Goal: Information Seeking & Learning: Check status

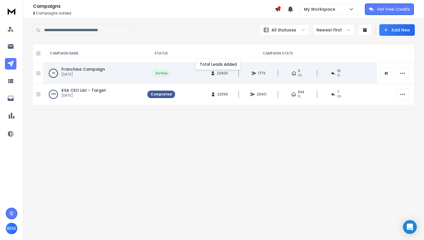
click at [215, 74] on div "22400" at bounding box center [219, 73] width 18 height 5
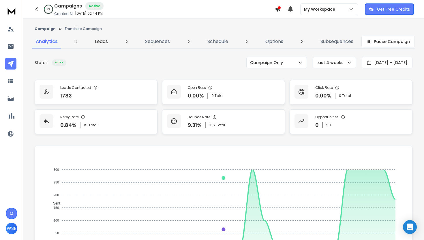
click at [103, 42] on p "Leads" at bounding box center [101, 41] width 13 height 7
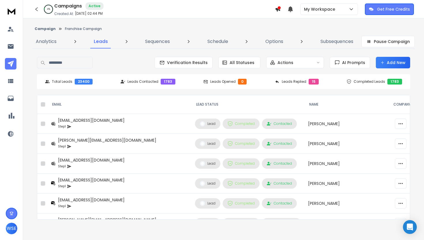
scroll to position [248, 0]
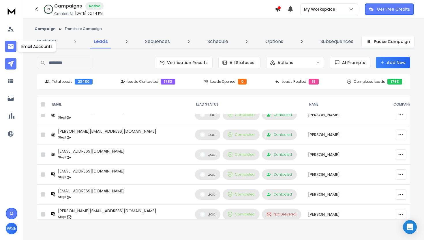
click at [9, 44] on icon at bounding box center [11, 46] width 6 height 5
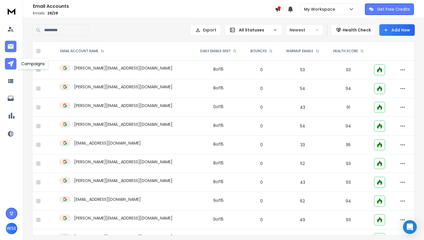
click at [9, 63] on icon at bounding box center [10, 64] width 6 height 6
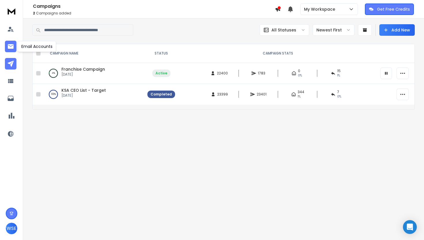
click at [10, 51] on link at bounding box center [11, 47] width 12 height 12
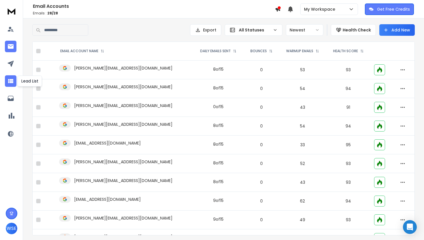
click at [12, 86] on link at bounding box center [11, 81] width 12 height 12
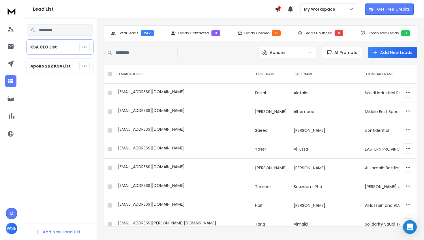
click at [3, 104] on div "WSE" at bounding box center [11, 120] width 23 height 240
click at [13, 99] on icon at bounding box center [10, 98] width 6 height 5
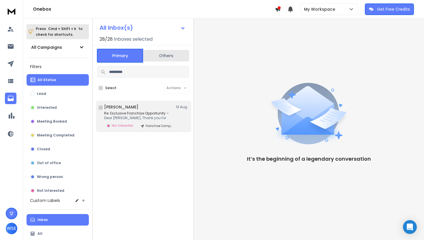
click at [133, 113] on p "Re: Exclusive Franchise Opportunity –" at bounding box center [138, 113] width 69 height 5
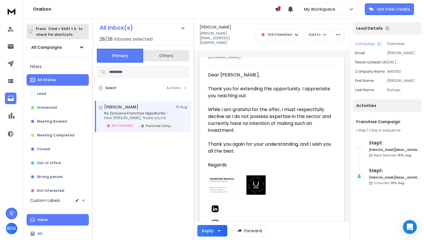
scroll to position [82, 0]
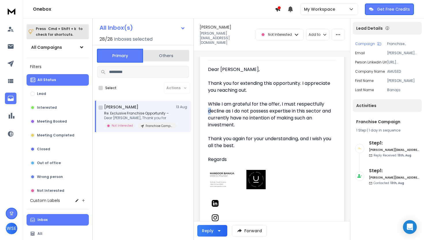
drag, startPoint x: 209, startPoint y: 90, endPoint x: 219, endPoint y: 90, distance: 9.5
drag, startPoint x: 296, startPoint y: 88, endPoint x: 287, endPoint y: 88, distance: 8.7
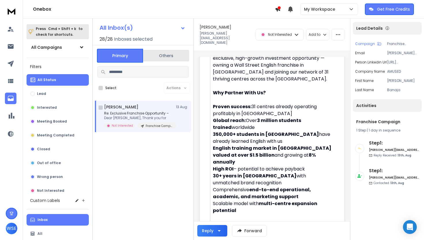
scroll to position [372, 0]
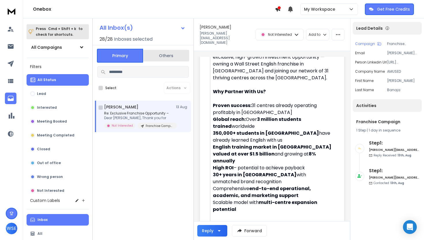
click at [135, 115] on p "Re: Exclusive Franchise Opportunity –" at bounding box center [138, 113] width 69 height 5
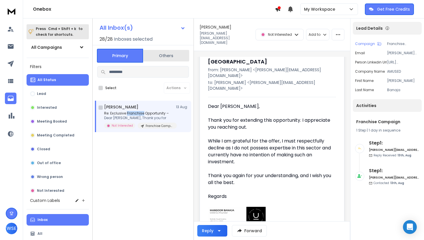
scroll to position [0, 0]
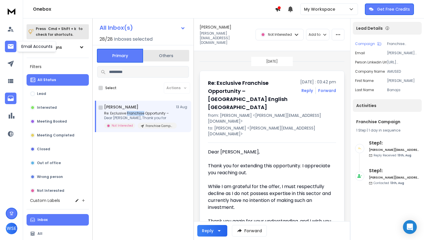
click at [11, 48] on icon at bounding box center [11, 46] width 6 height 5
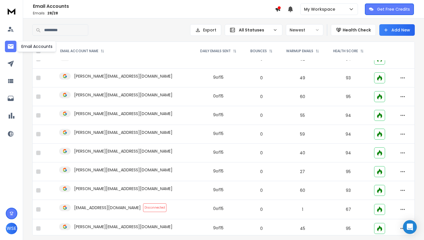
scroll to position [144, 0]
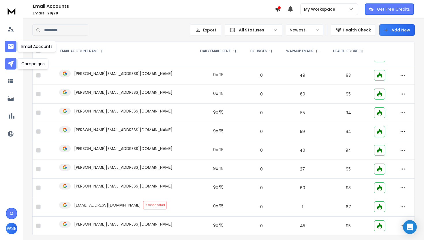
click at [13, 67] on link at bounding box center [11, 64] width 12 height 12
